Goal: Check status

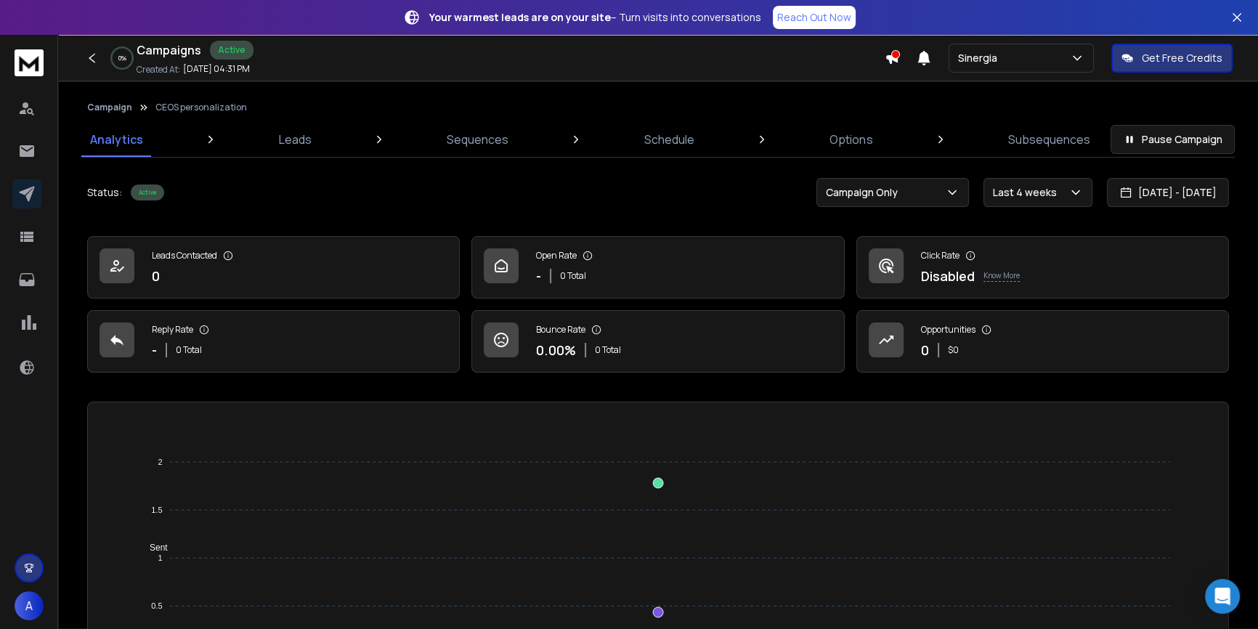
click at [472, 142] on p "Sequences" at bounding box center [478, 139] width 62 height 17
drag, startPoint x: 0, startPoint y: 0, endPoint x: 472, endPoint y: 142, distance: 492.9
click at [472, 142] on p "Sequences" at bounding box center [478, 139] width 62 height 17
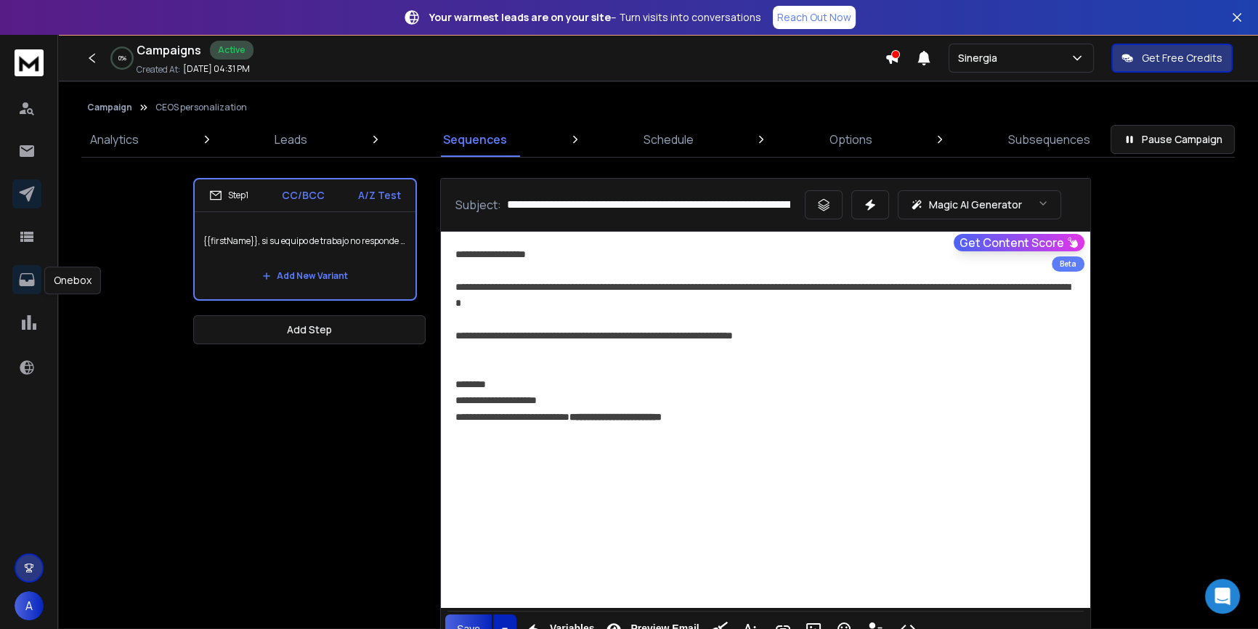
click at [33, 287] on icon at bounding box center [26, 279] width 17 height 17
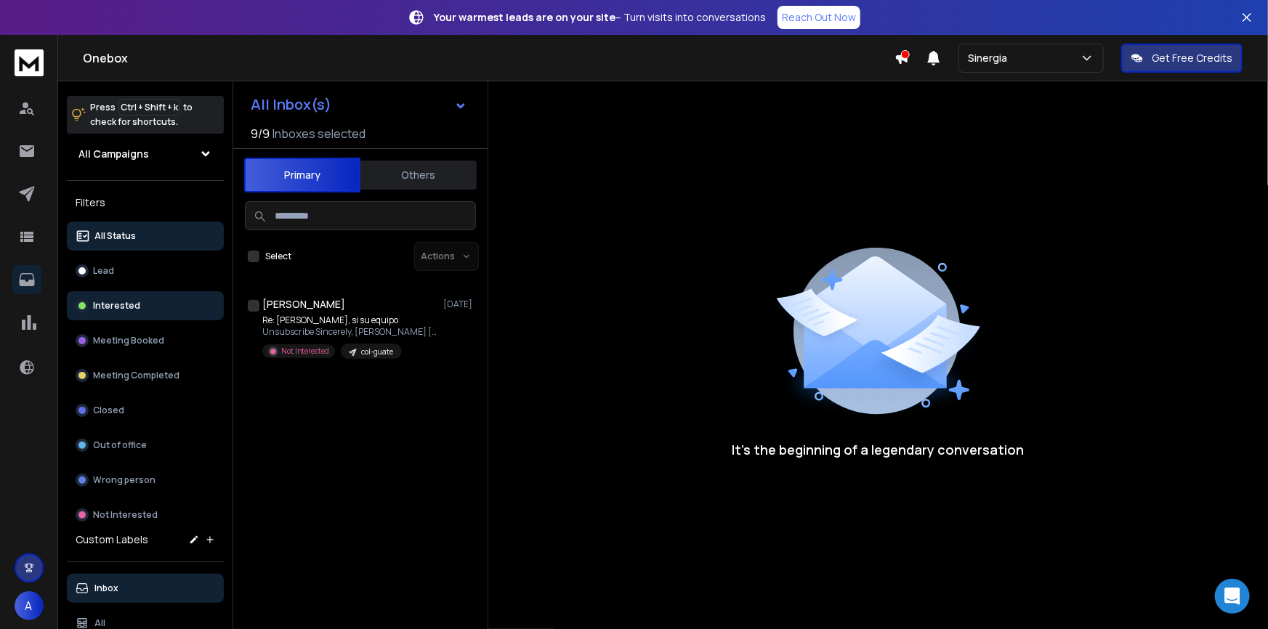
click at [95, 292] on button "Interested" at bounding box center [145, 305] width 157 height 29
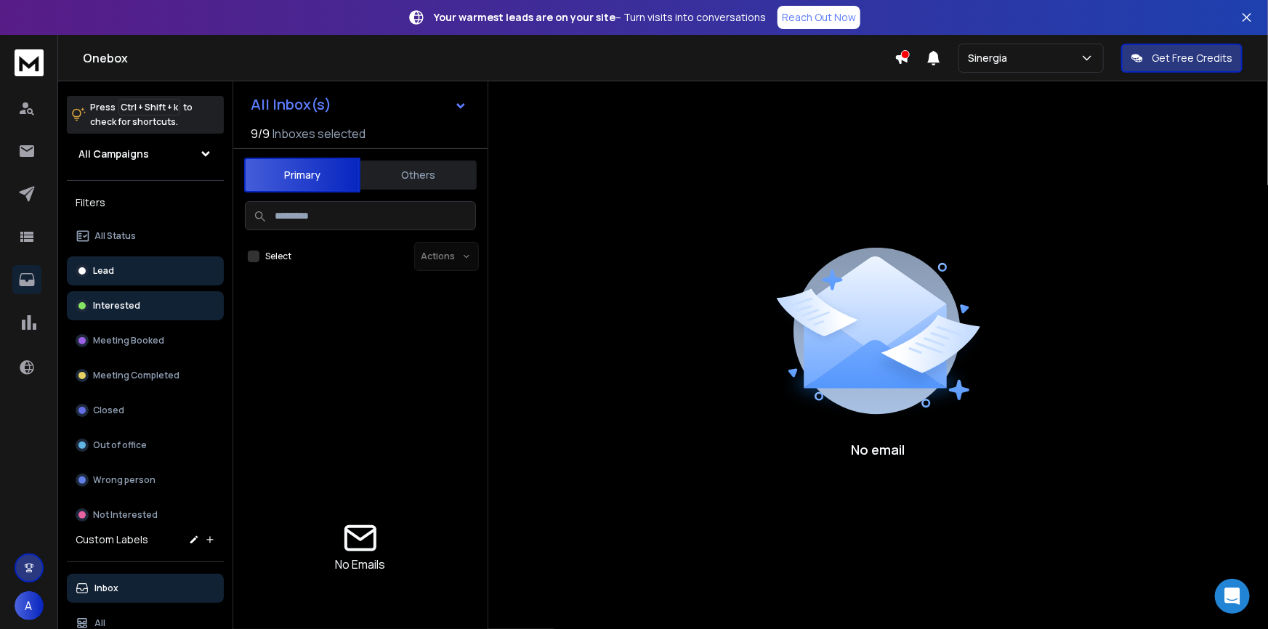
click at [102, 257] on button "Lead" at bounding box center [145, 270] width 157 height 29
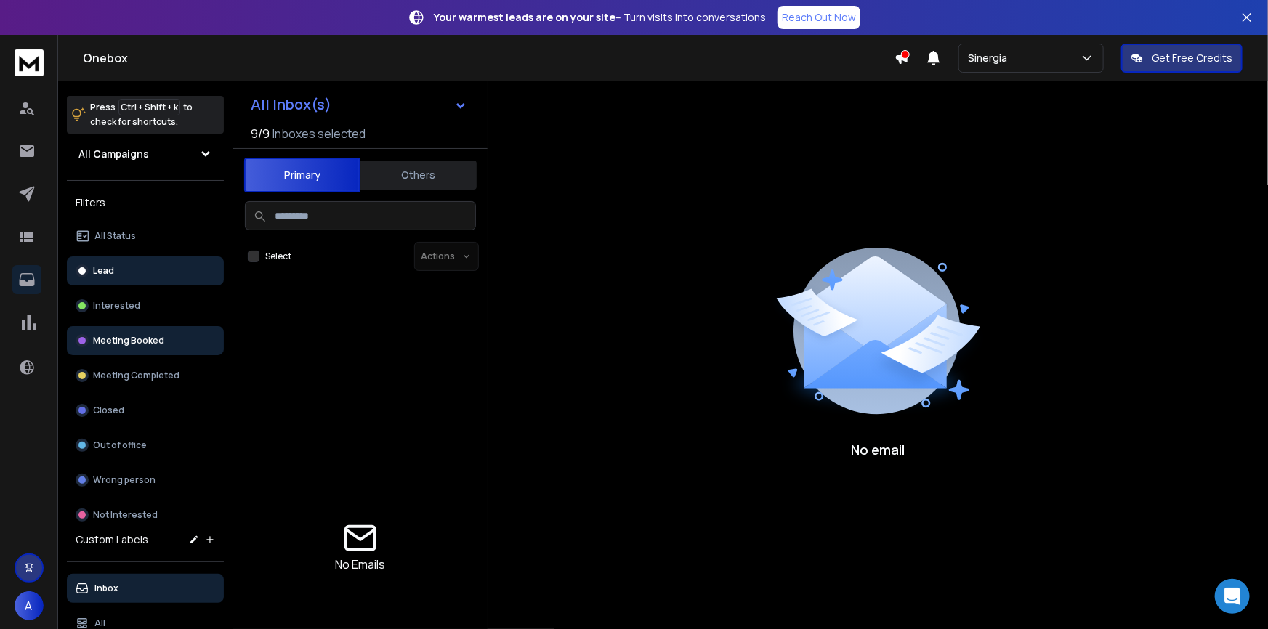
click at [125, 345] on p "Meeting Booked" at bounding box center [128, 341] width 71 height 12
click at [31, 206] on link at bounding box center [26, 193] width 29 height 29
